Goal: Task Accomplishment & Management: Use online tool/utility

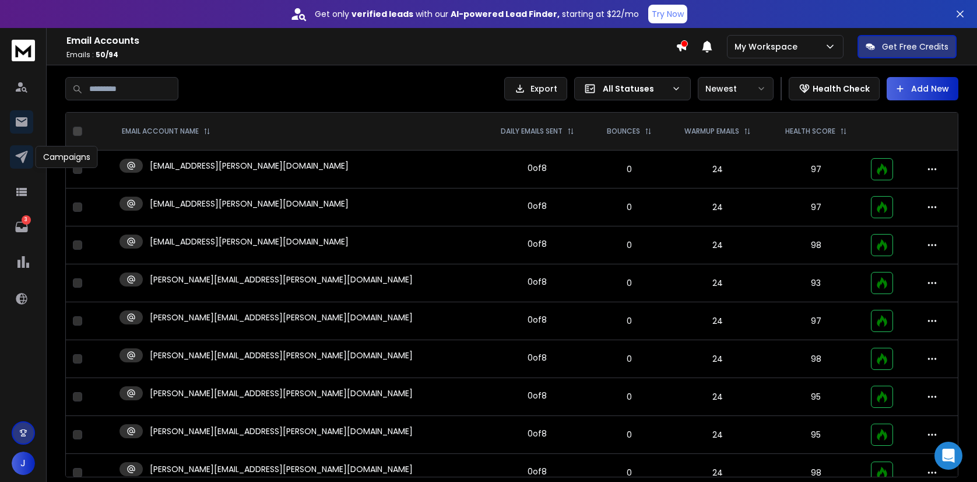
click at [23, 152] on icon at bounding box center [21, 156] width 12 height 12
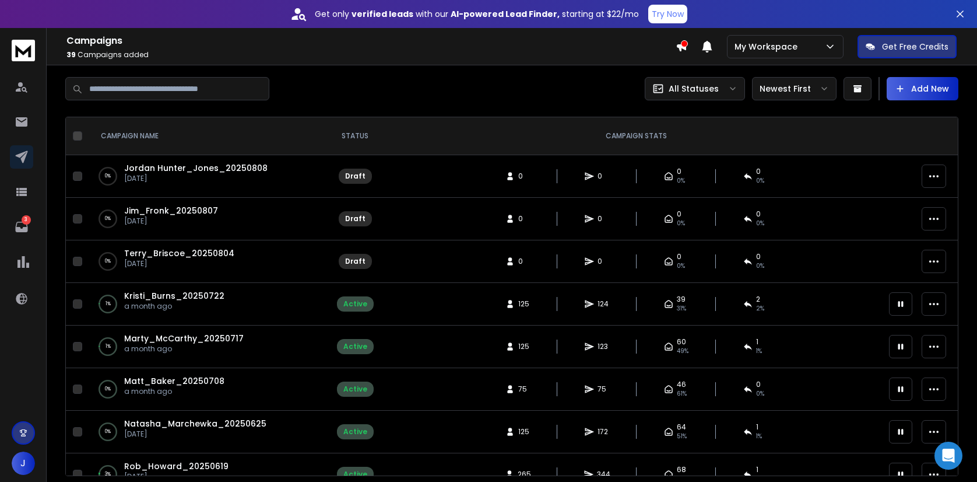
click at [942, 90] on button "Add New" at bounding box center [923, 88] width 72 height 23
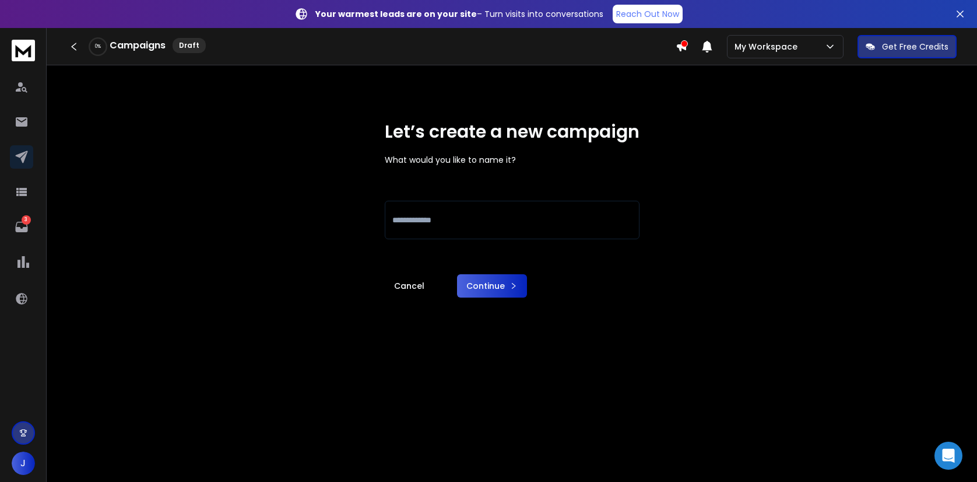
click at [420, 227] on input at bounding box center [512, 220] width 255 height 38
paste input "**********"
type input "**********"
click at [488, 284] on button "Continue" at bounding box center [492, 285] width 70 height 23
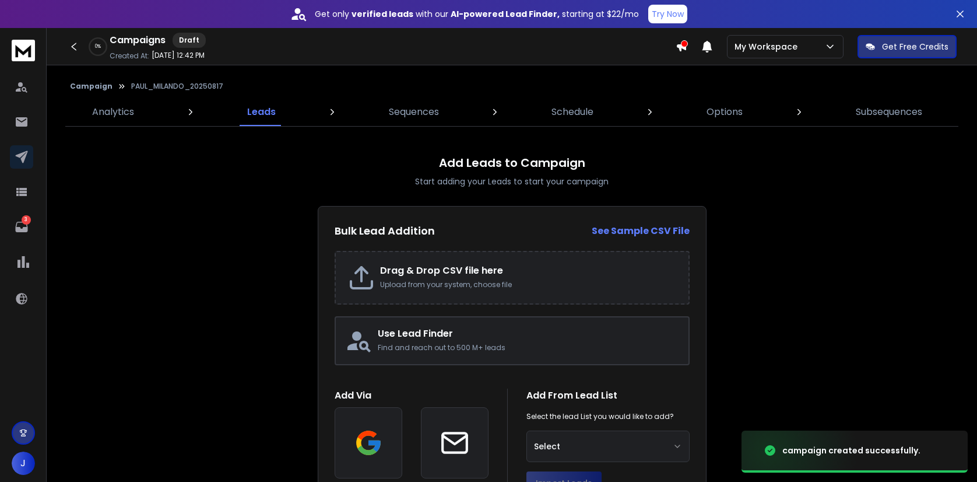
click at [255, 228] on div "Add Leads to Campaign Start adding your Leads to start your campaign Bulk Lead …" at bounding box center [512, 328] width 884 height 371
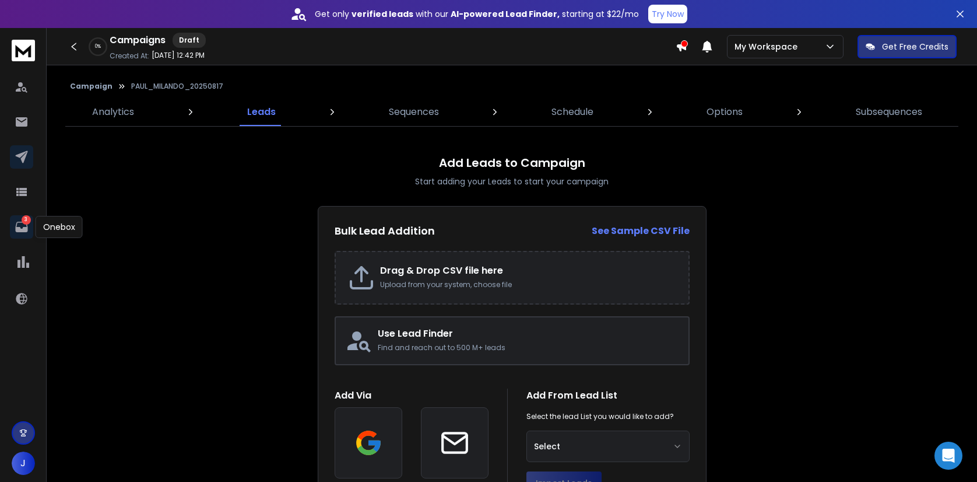
click at [18, 227] on icon at bounding box center [21, 227] width 12 height 10
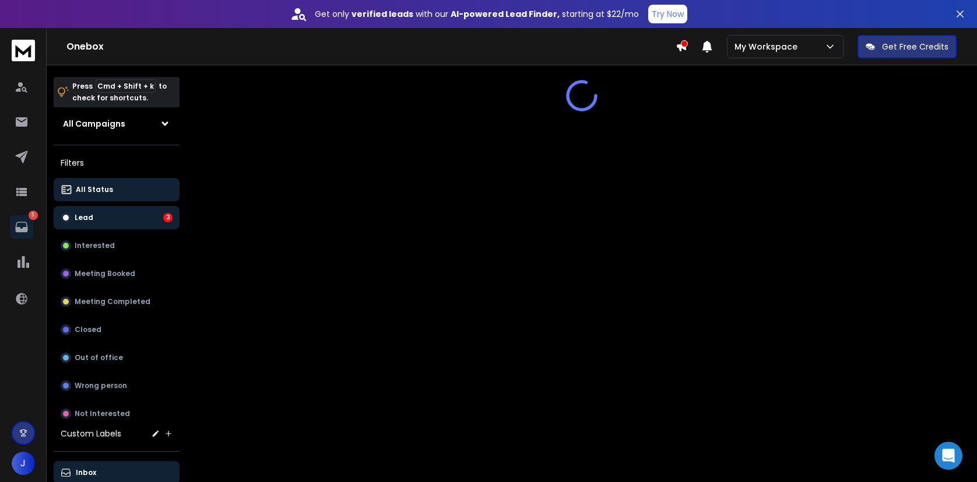
click at [78, 219] on p "Lead" at bounding box center [84, 217] width 19 height 9
click at [17, 221] on icon at bounding box center [22, 227] width 14 height 14
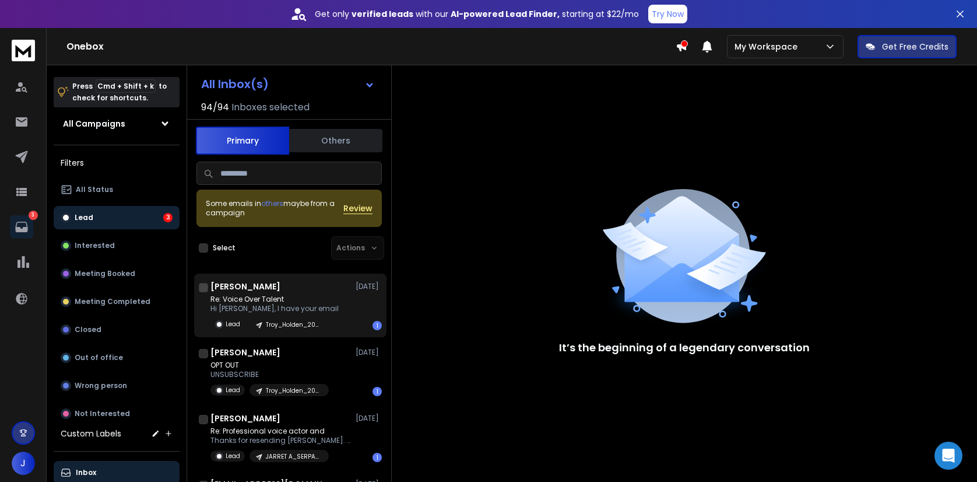
click at [250, 296] on p "Re: Voice Over Talent" at bounding box center [275, 299] width 128 height 9
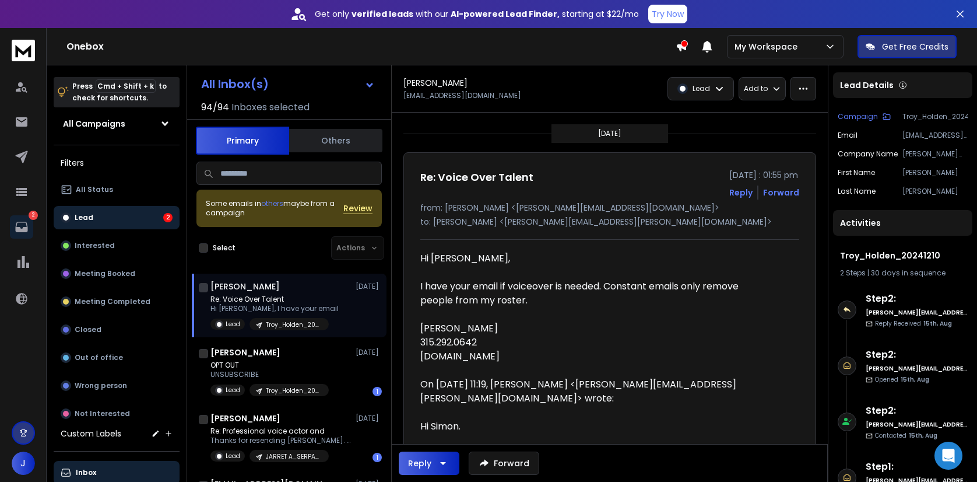
click at [205, 285] on button "button" at bounding box center [203, 287] width 9 height 9
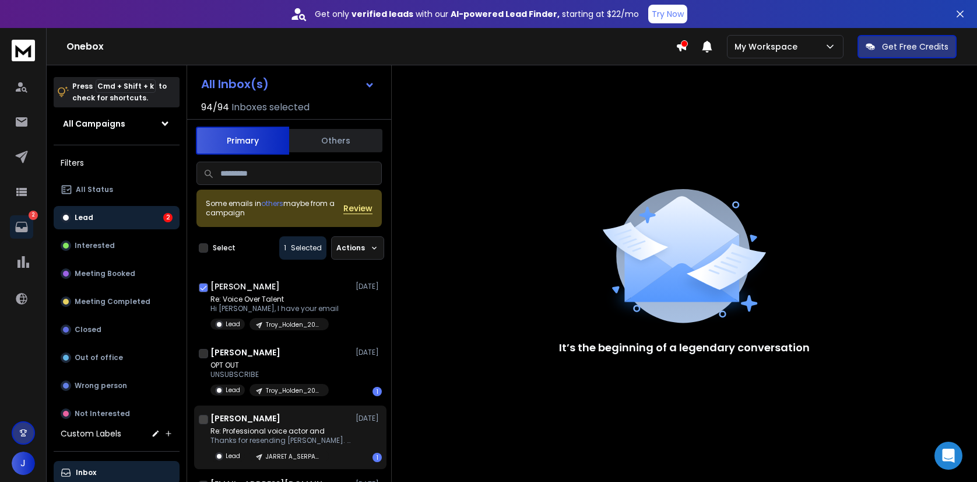
click at [267, 425] on div "[PERSON_NAME] [DATE] Re: Professional voice actor and Thanks for resending [PER…" at bounding box center [296, 437] width 171 height 50
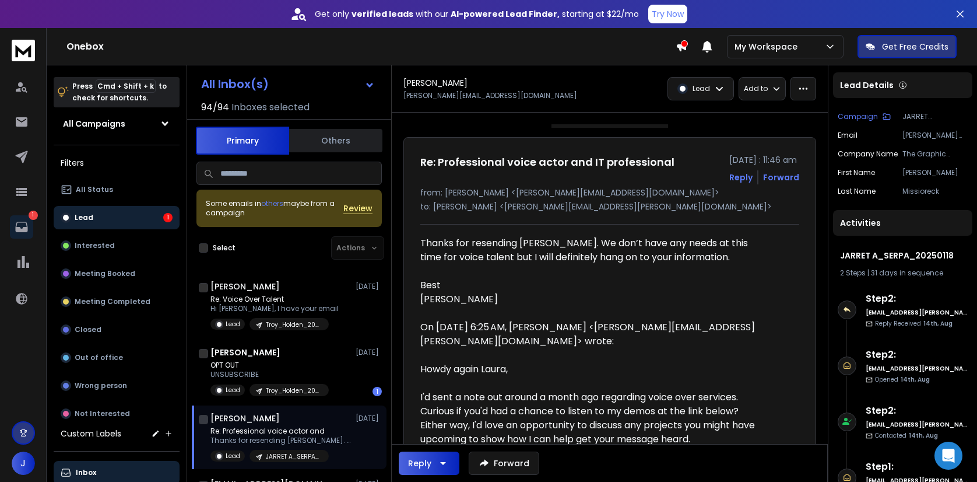
scroll to position [34, 0]
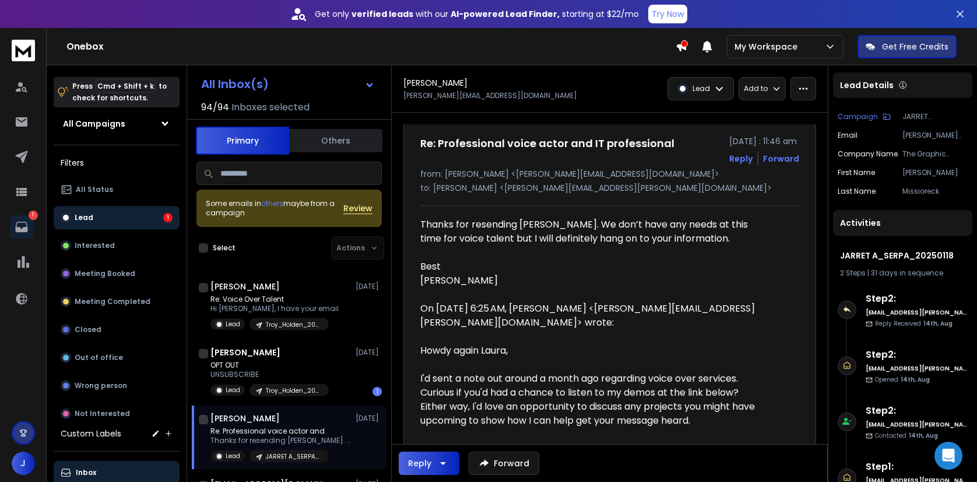
click at [206, 419] on button "button" at bounding box center [203, 419] width 9 height 9
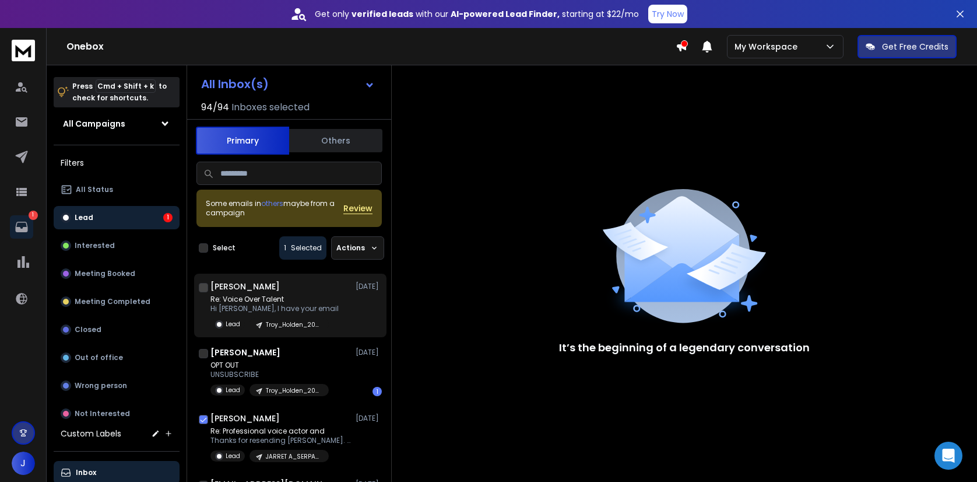
click at [203, 290] on button "button" at bounding box center [203, 287] width 9 height 9
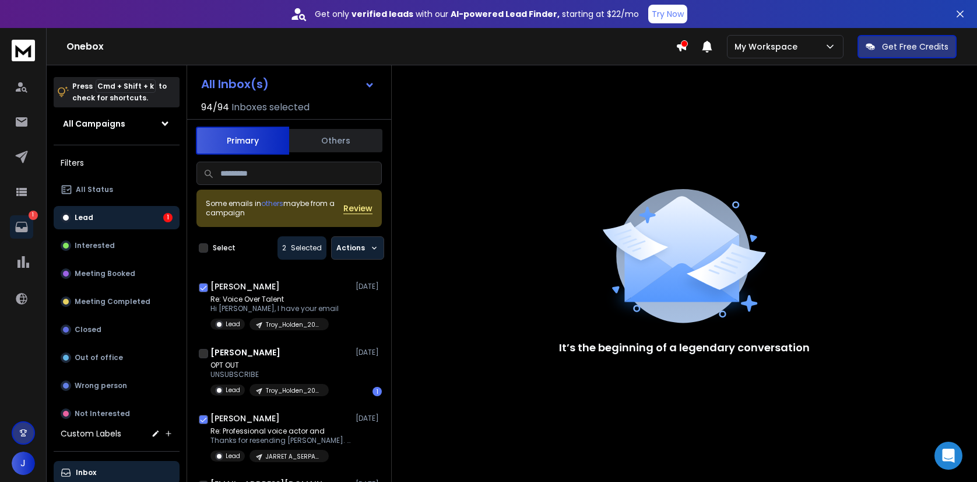
click at [370, 250] on icon "button" at bounding box center [374, 247] width 9 height 9
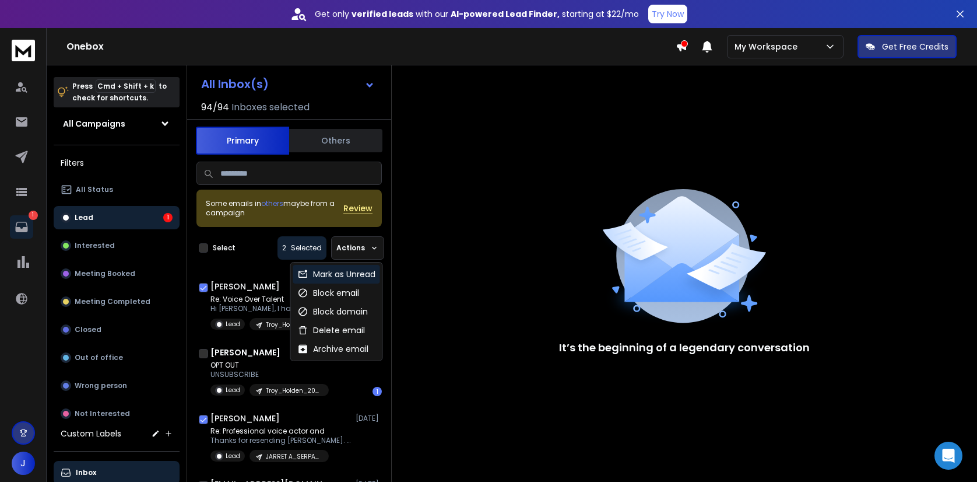
click at [338, 276] on div "Mark as Unread" at bounding box center [337, 274] width 78 height 12
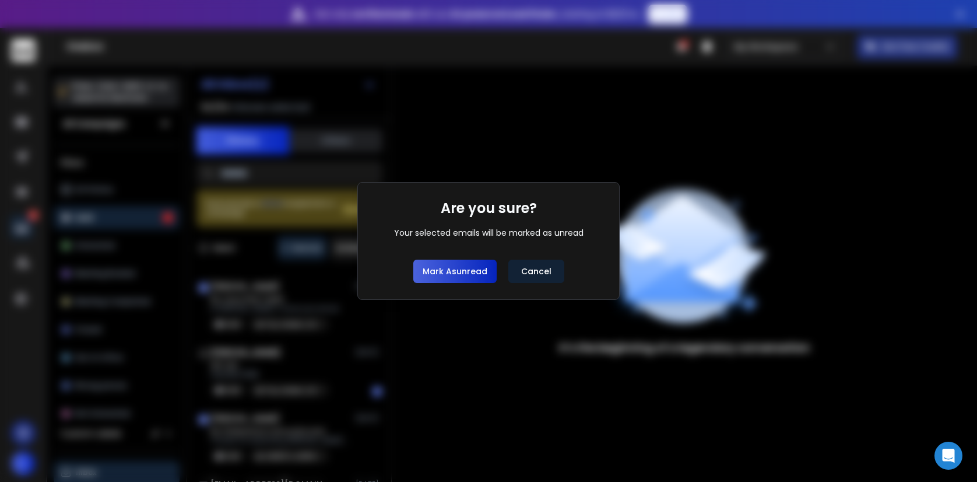
click at [455, 271] on p "Mark as unread" at bounding box center [455, 271] width 65 height 12
